Goal: Communication & Community: Answer question/provide support

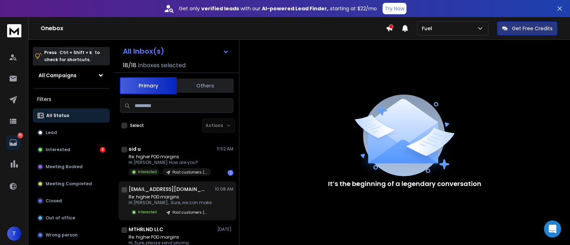
click at [211, 204] on div "Re: higher POD margins Hi [PERSON_NAME], Sure, we can make Interested Past cust…" at bounding box center [181, 206] width 105 height 22
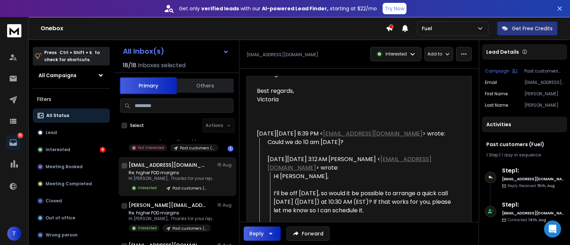
scroll to position [401, 0]
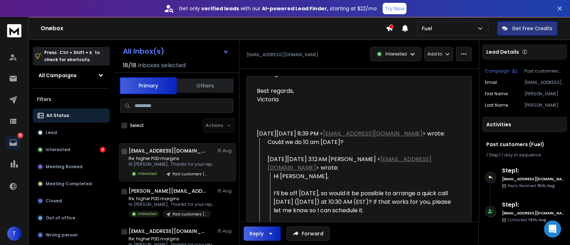
click at [217, 168] on div "Re: higher POD margins Hi [PERSON_NAME], Thanks for your reply! Interested Past…" at bounding box center [181, 167] width 105 height 22
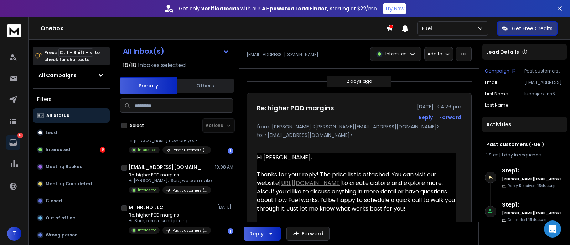
scroll to position [0, 0]
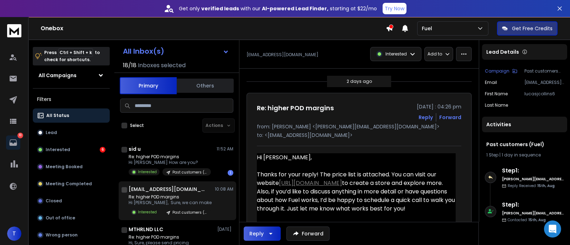
click at [207, 199] on p "Re: higher POD margins" at bounding box center [170, 198] width 83 height 6
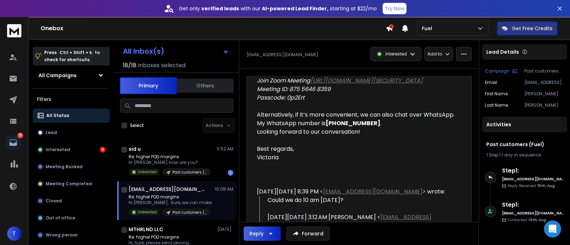
scroll to position [119, 0]
click at [374, 128] on strong "[PHONE_NUMBER]" at bounding box center [353, 124] width 55 height 8
click at [378, 128] on strong "[PHONE_NUMBER]" at bounding box center [353, 124] width 55 height 8
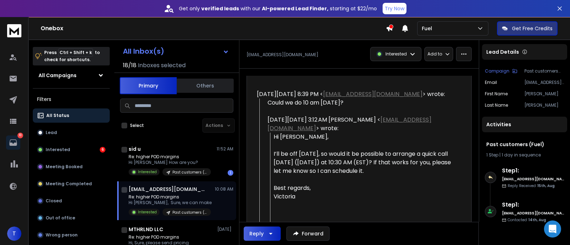
scroll to position [218, 0]
click at [377, 168] on div "I’ll be off [DATE], so would it be possible to arrange a quick call [DATE] ([DA…" at bounding box center [365, 163] width 182 height 26
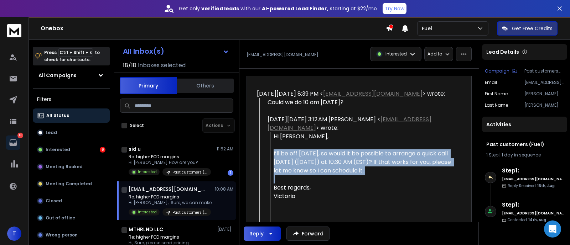
click at [377, 168] on div "I’ll be off [DATE], so would it be possible to arrange a quick call [DATE] ([DA…" at bounding box center [365, 163] width 182 height 26
click at [390, 173] on div "I’ll be off [DATE], so would it be possible to arrange a quick call [DATE] ([DA…" at bounding box center [365, 163] width 182 height 26
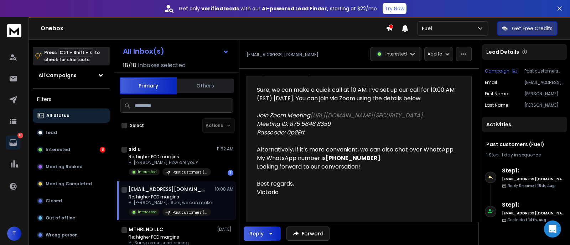
scroll to position [0, 0]
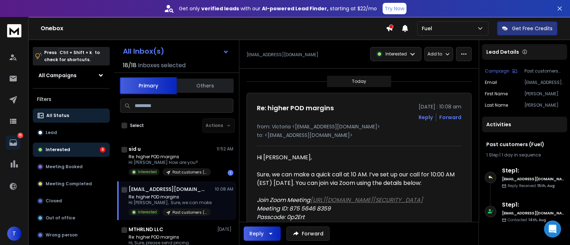
click at [59, 149] on p "Interested" at bounding box center [58, 150] width 25 height 6
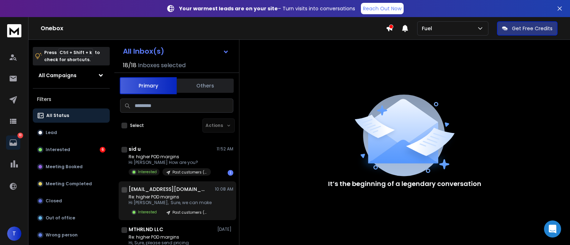
click at [201, 195] on p "Re: higher POD margins" at bounding box center [170, 198] width 83 height 6
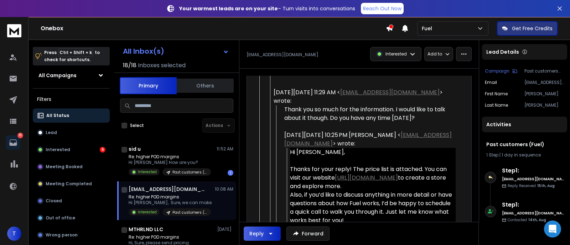
scroll to position [417, 0]
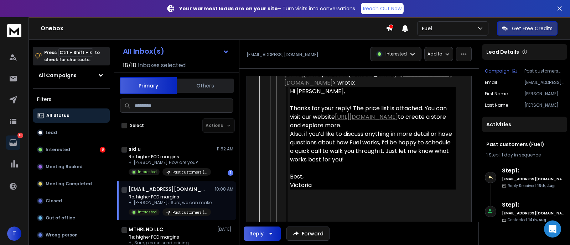
click at [367, 161] on div "Also, if you’d like to discuss anything in more detail or have questions about …" at bounding box center [373, 147] width 166 height 34
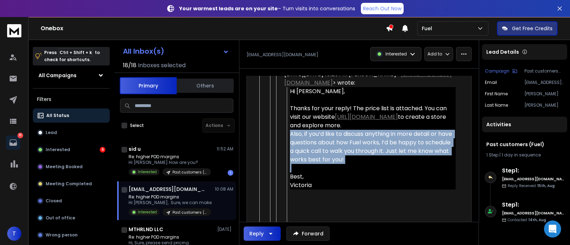
click at [367, 161] on div "Also, if you’d like to discuss anything in more detail or have questions about …" at bounding box center [373, 147] width 166 height 34
click at [382, 164] on div "Also, if you’d like to discuss anything in more detail or have questions about …" at bounding box center [373, 147] width 166 height 34
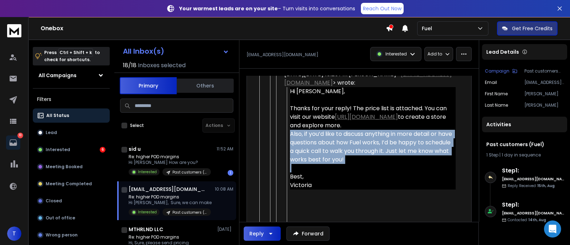
click at [382, 164] on div "Also, if you’d like to discuss anything in more detail or have questions about …" at bounding box center [373, 147] width 166 height 34
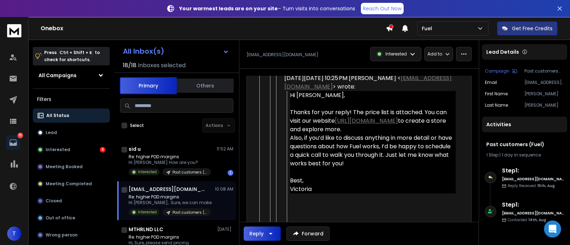
scroll to position [412, 0]
click at [382, 169] on div "Also, if you’d like to discuss anything in more detail or have questions about …" at bounding box center [373, 152] width 166 height 34
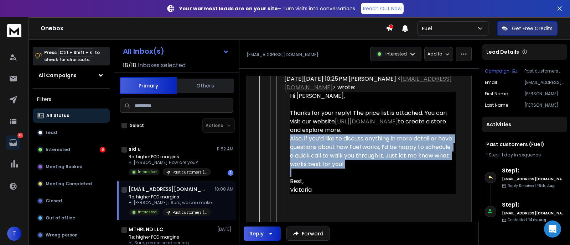
click at [382, 169] on div "Also, if you’d like to discuss anything in more detail or have questions about …" at bounding box center [373, 152] width 166 height 34
click at [383, 169] on div "Also, if you’d like to discuss anything in more detail or have questions about …" at bounding box center [373, 152] width 166 height 34
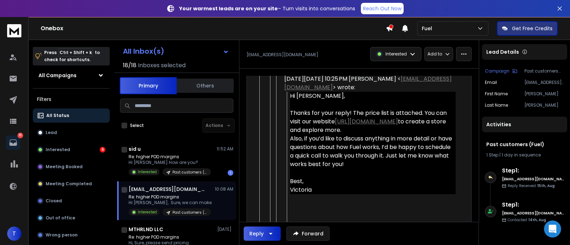
click at [383, 169] on div "Also, if you’d like to discuss anything in more detail or have questions about …" at bounding box center [373, 152] width 166 height 34
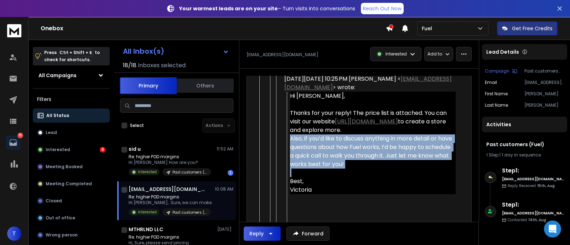
click at [383, 169] on div "Also, if you’d like to discuss anything in more detail or have questions about …" at bounding box center [373, 152] width 166 height 34
click at [384, 169] on div "Also, if you’d like to discuss anything in more detail or have questions about …" at bounding box center [373, 152] width 166 height 34
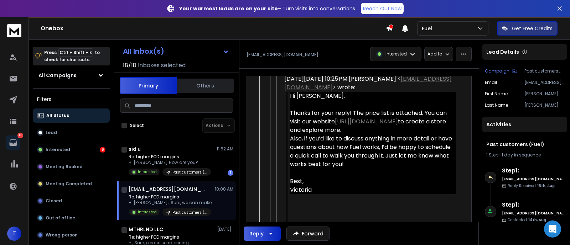
click at [384, 169] on div "Also, if you’d like to discuss anything in more detail or have questions about …" at bounding box center [373, 152] width 166 height 34
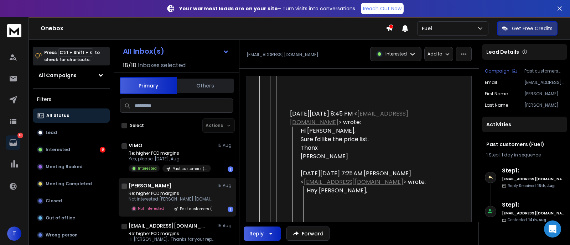
scroll to position [425, 0]
